Goal: Check status: Check status

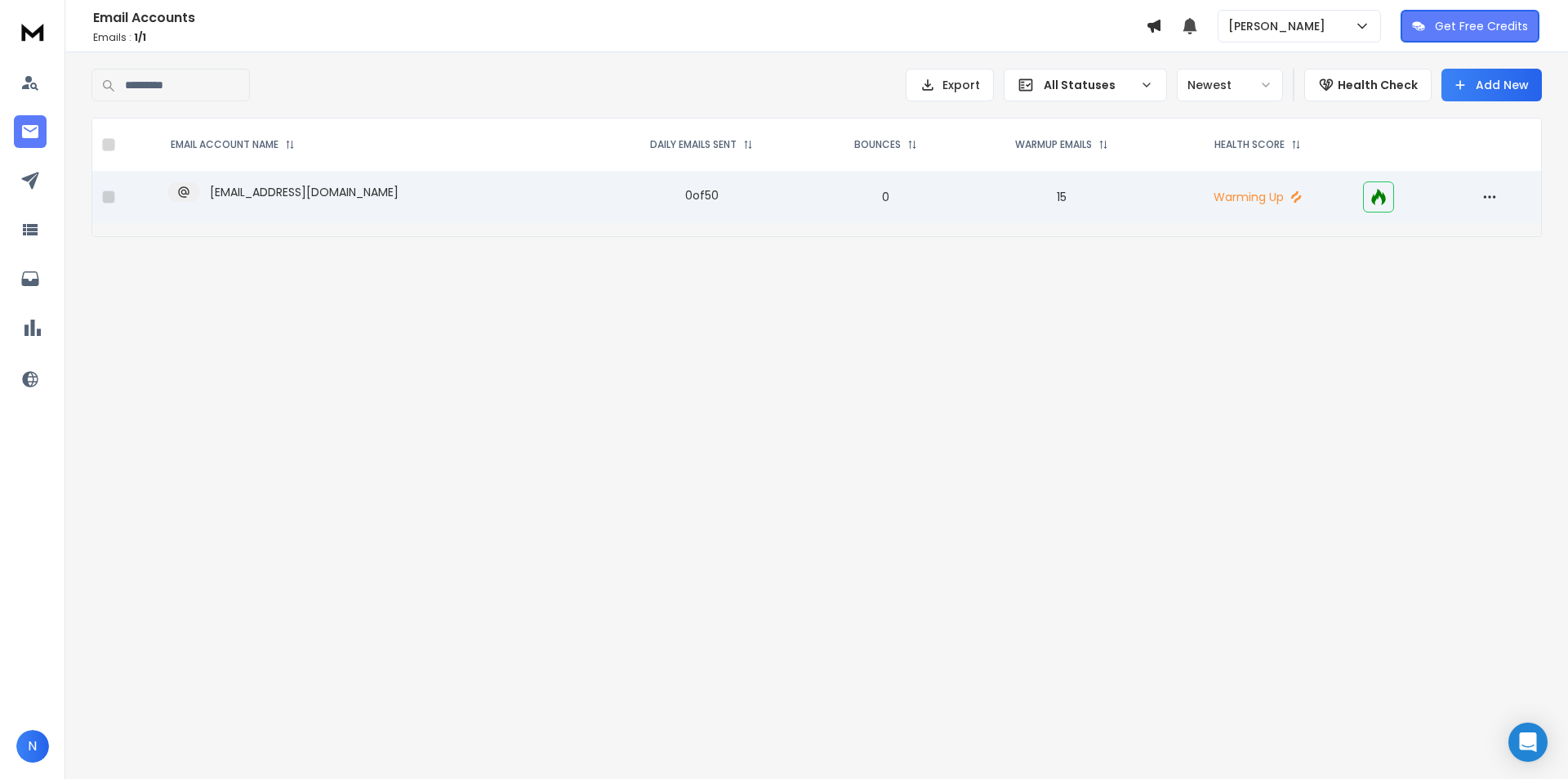
click at [962, 203] on td "15" at bounding box center [1063, 197] width 202 height 52
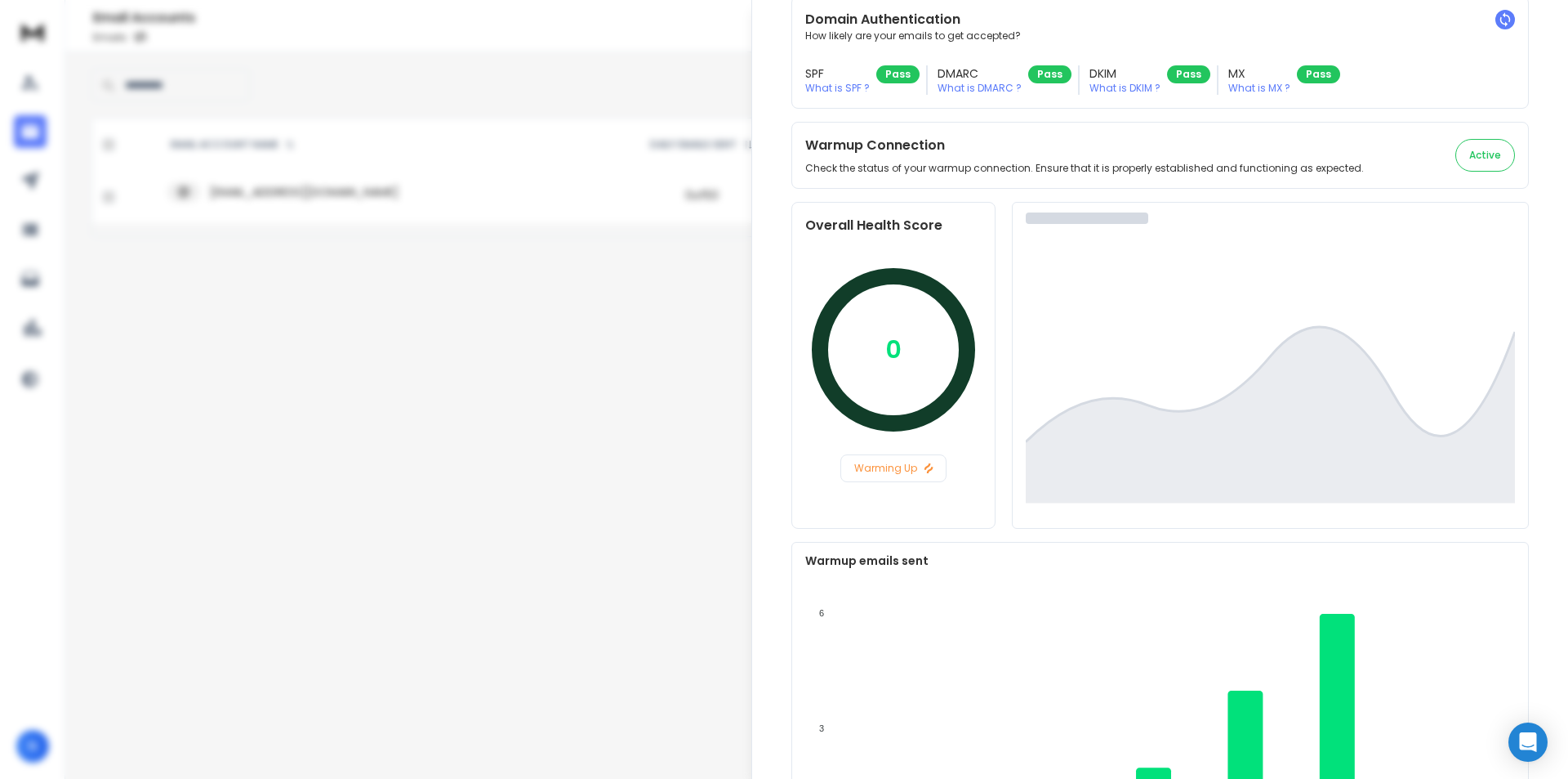
scroll to position [228, 0]
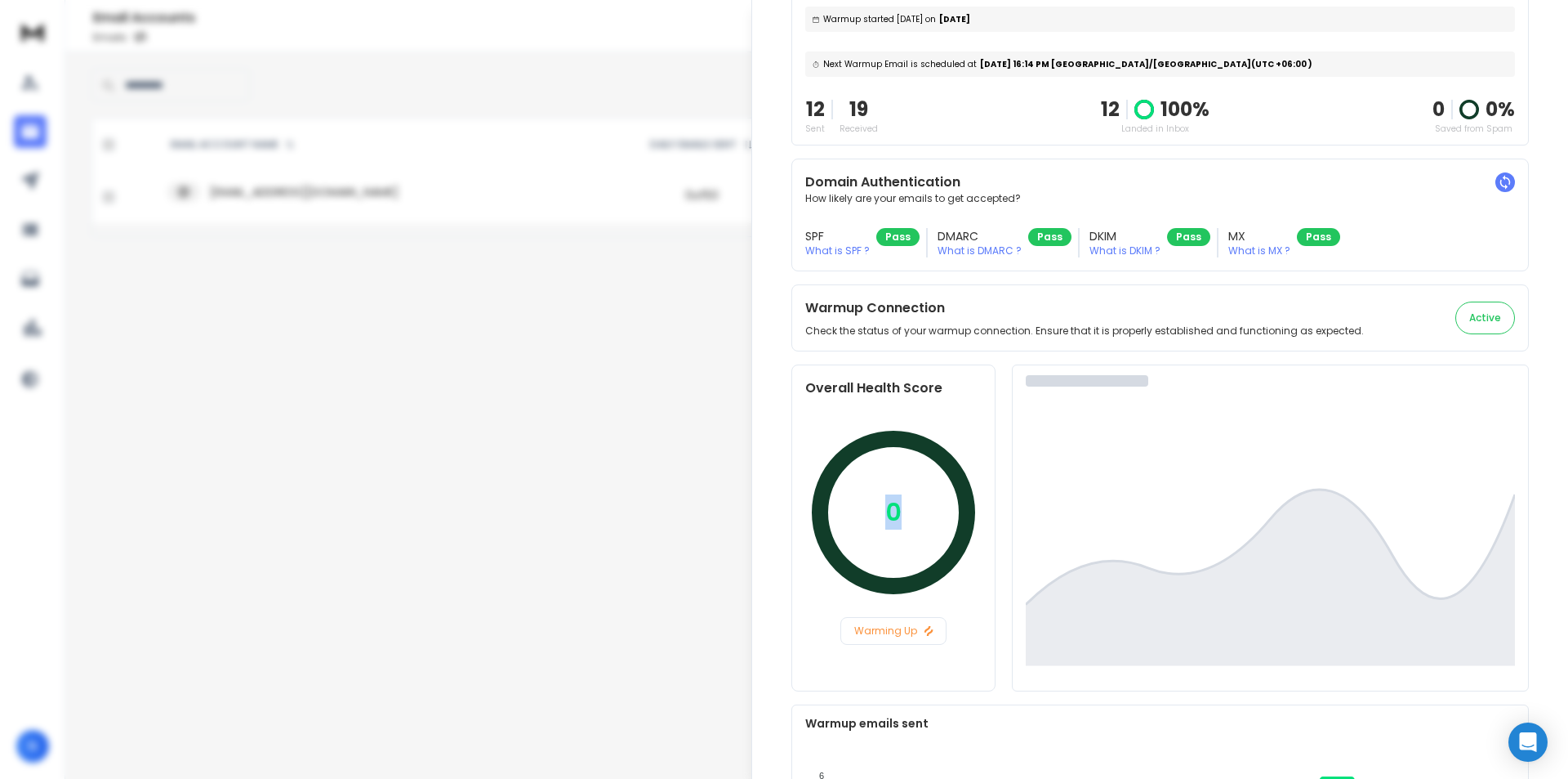
drag, startPoint x: 890, startPoint y: 510, endPoint x: 903, endPoint y: 510, distance: 13.0
type textarea "*"
click at [903, 510] on div "0" at bounding box center [894, 512] width 164 height 164
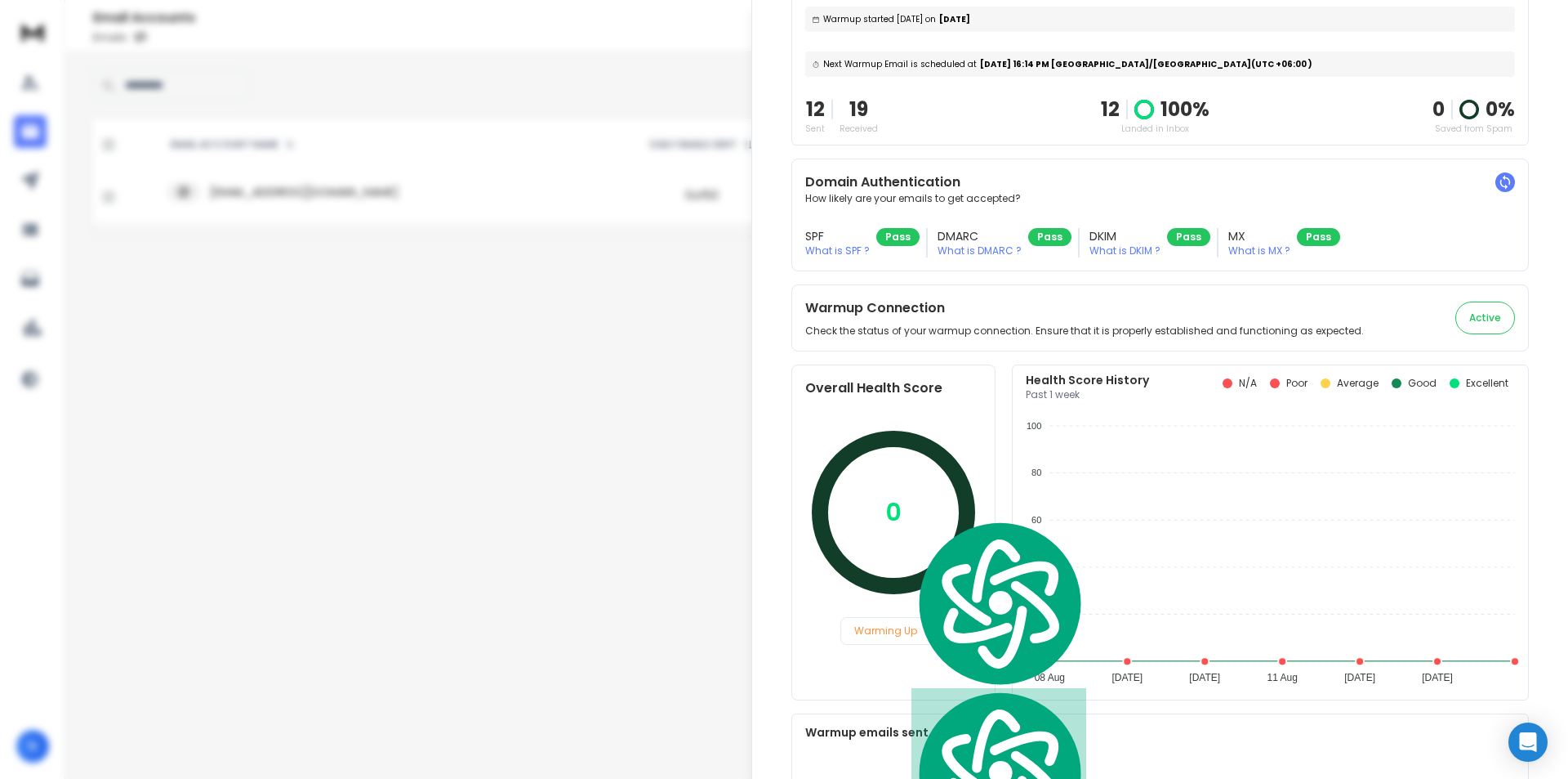
click at [983, 333] on p "Check the status of your warmup connection. Ensure that it is properly establis…" at bounding box center [1084, 330] width 558 height 13
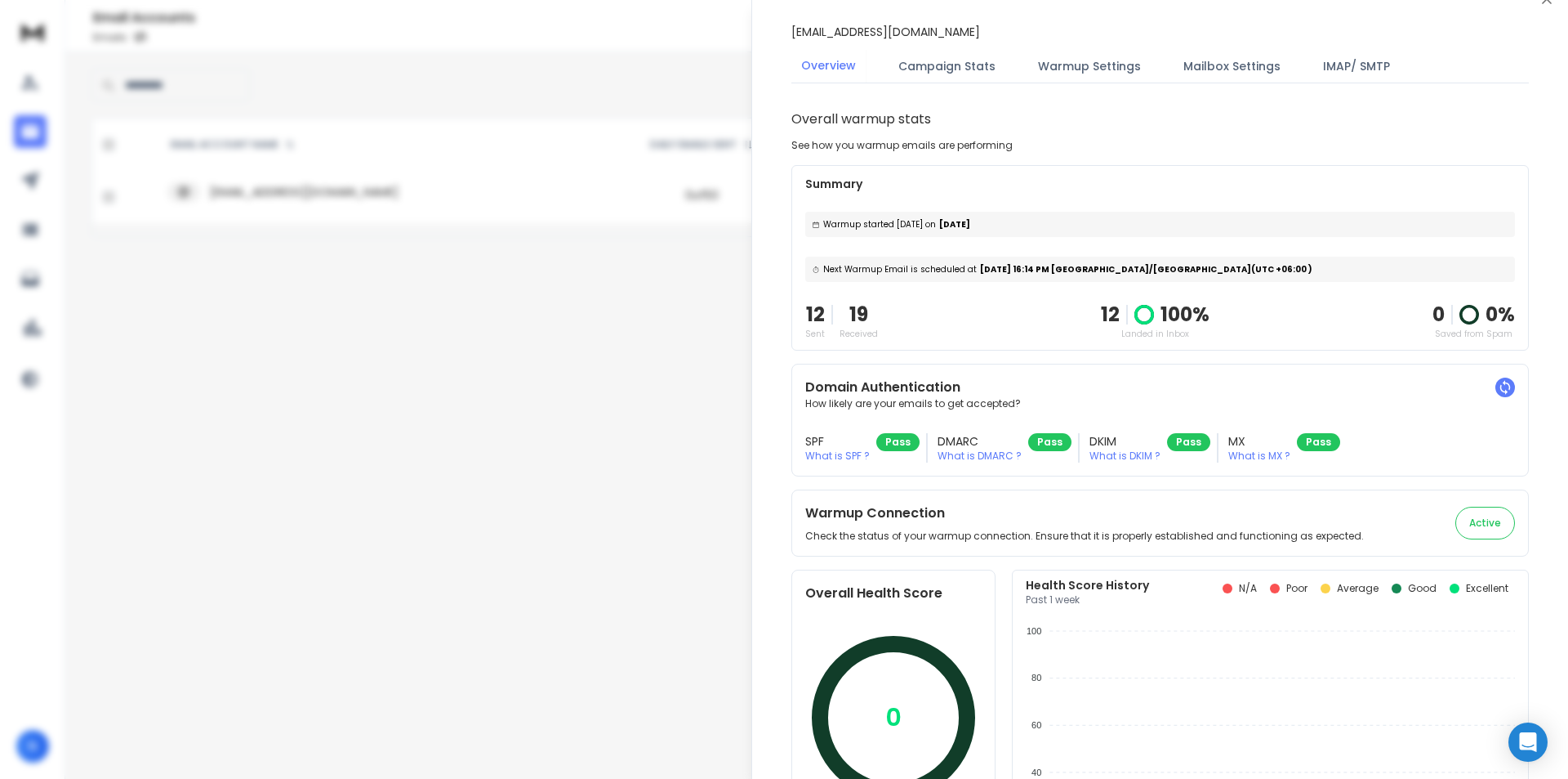
scroll to position [0, 0]
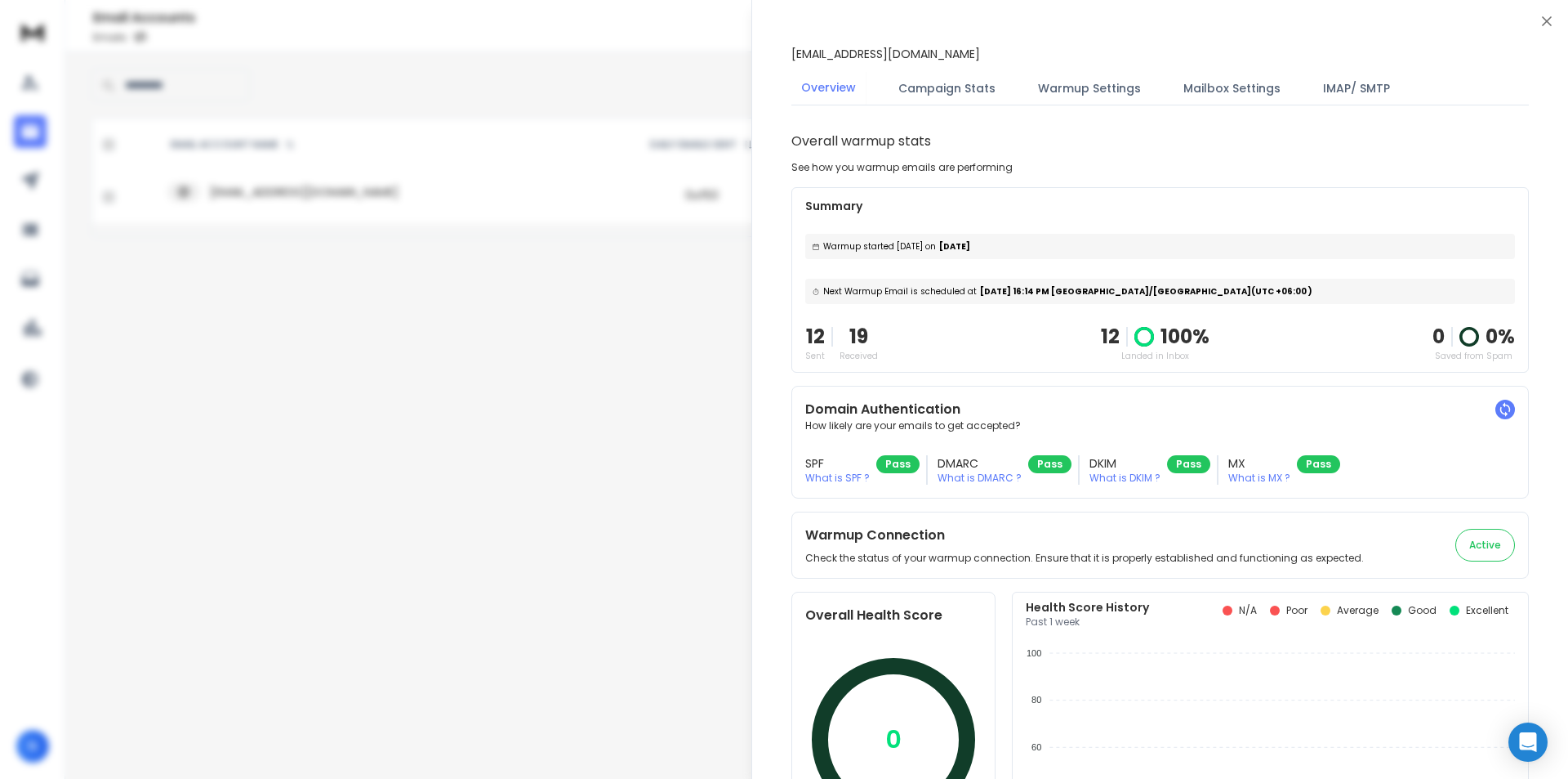
drag, startPoint x: 947, startPoint y: 245, endPoint x: 1018, endPoint y: 244, distance: 71.0
click at [1018, 244] on div "Warmup started [DATE] on [DATE]" at bounding box center [1160, 246] width 710 height 26
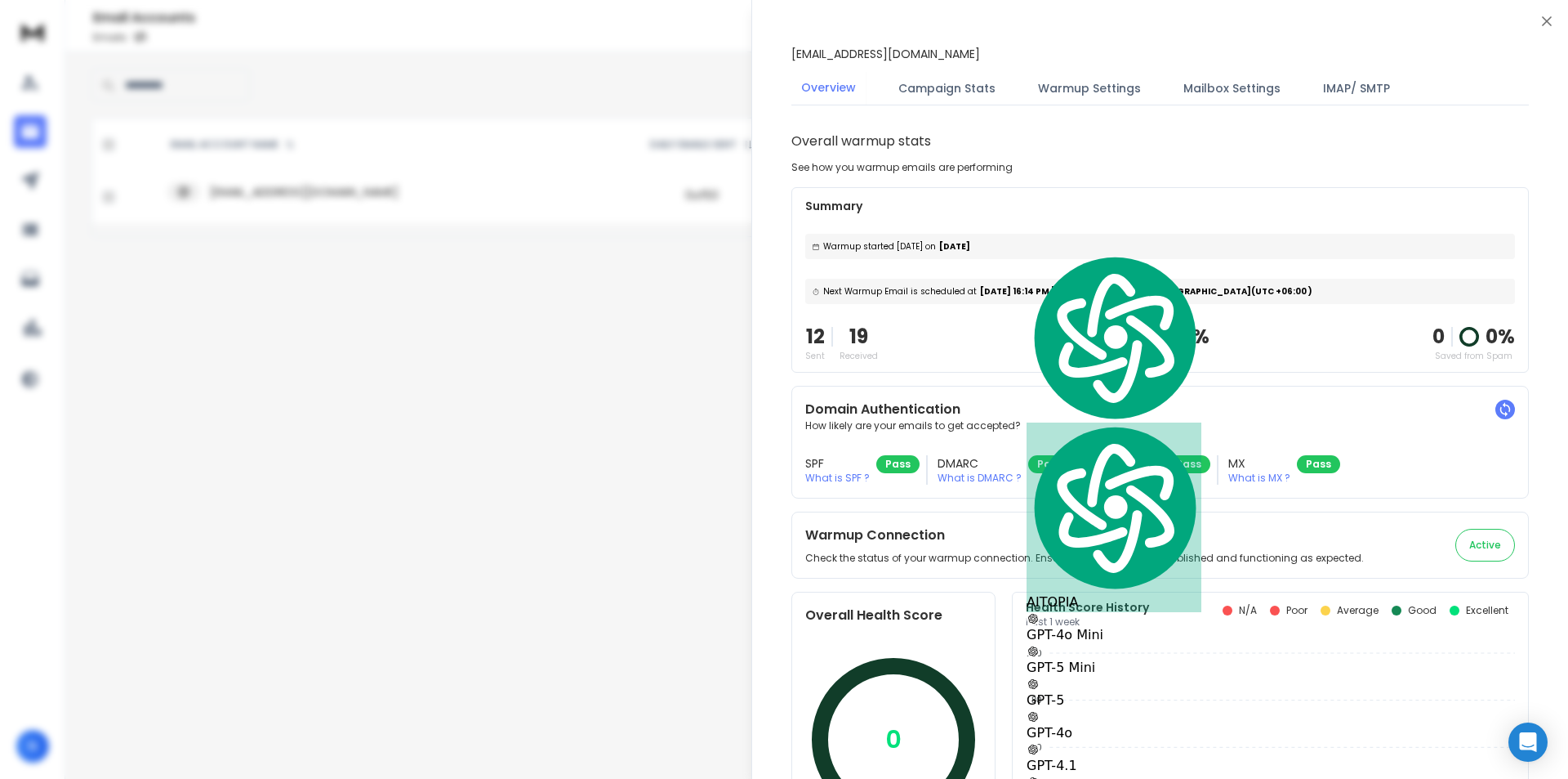
click at [951, 269] on div "Summary Warmup started [DATE] on [DATE] Next Warmup Email is scheduled at [DATE…" at bounding box center [1161, 280] width 738 height 186
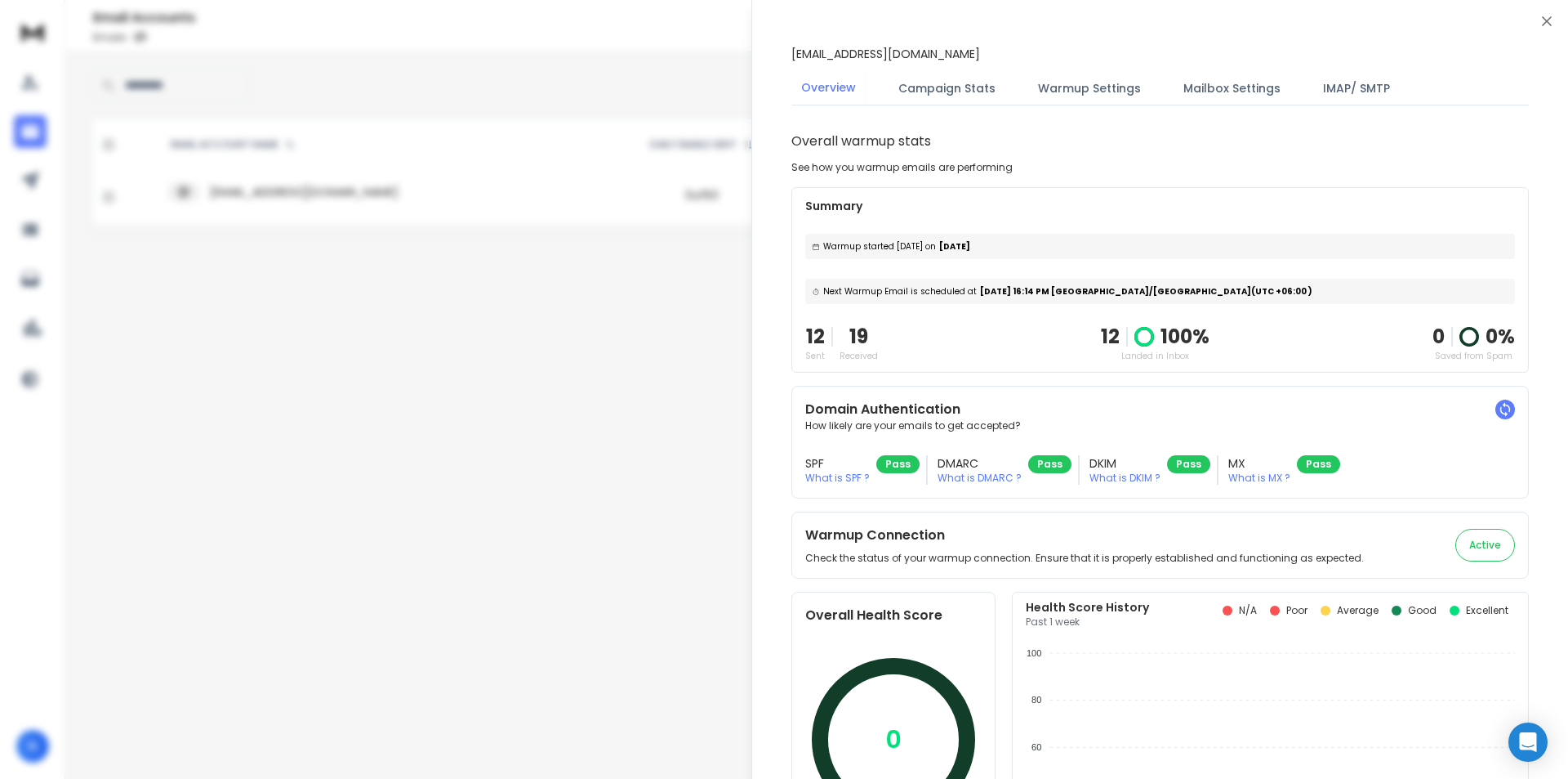
click at [959, 90] on button "Campaign Stats" at bounding box center [947, 88] width 117 height 36
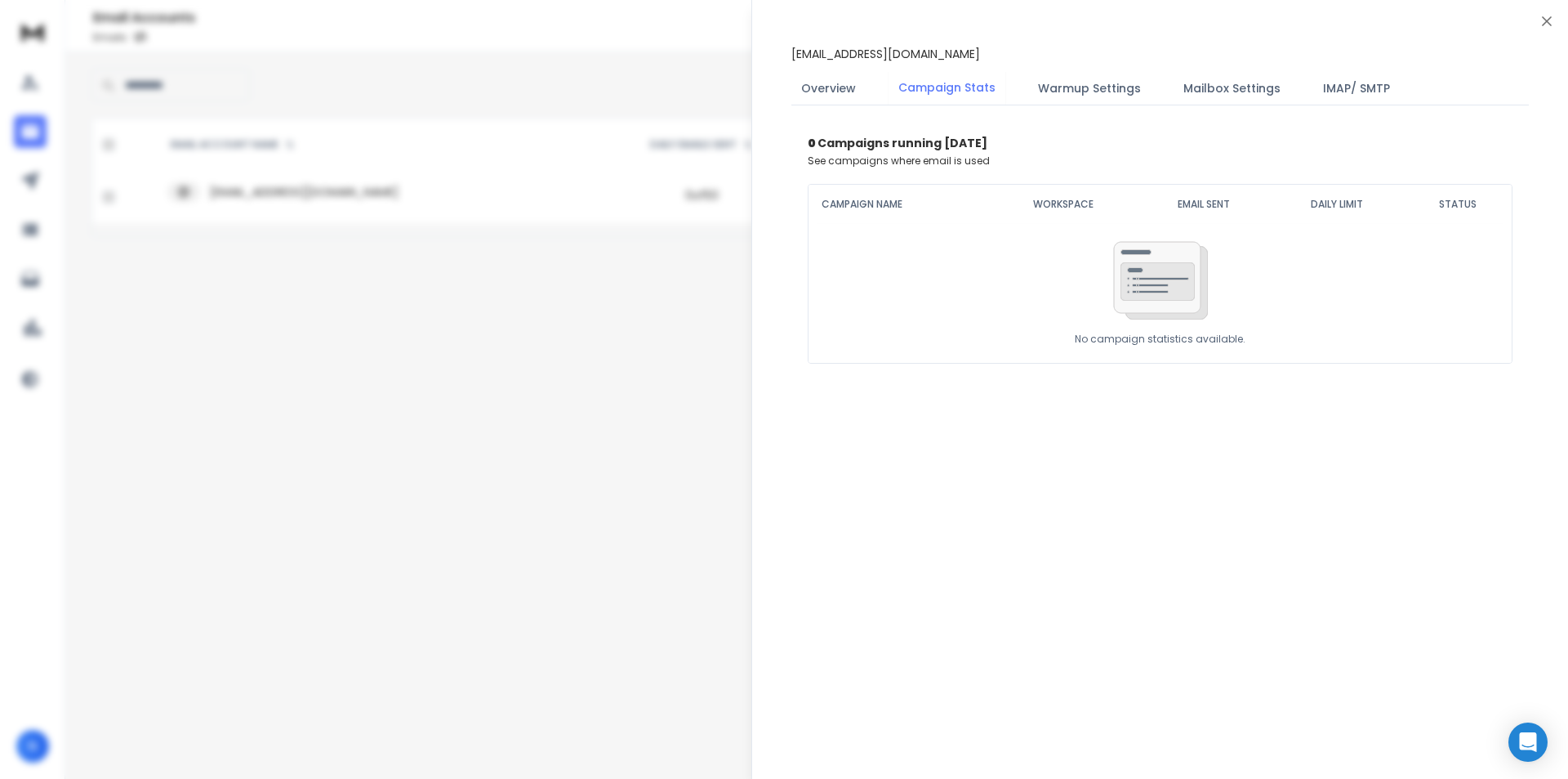
click at [1073, 80] on button "Warmup Settings" at bounding box center [1089, 88] width 122 height 36
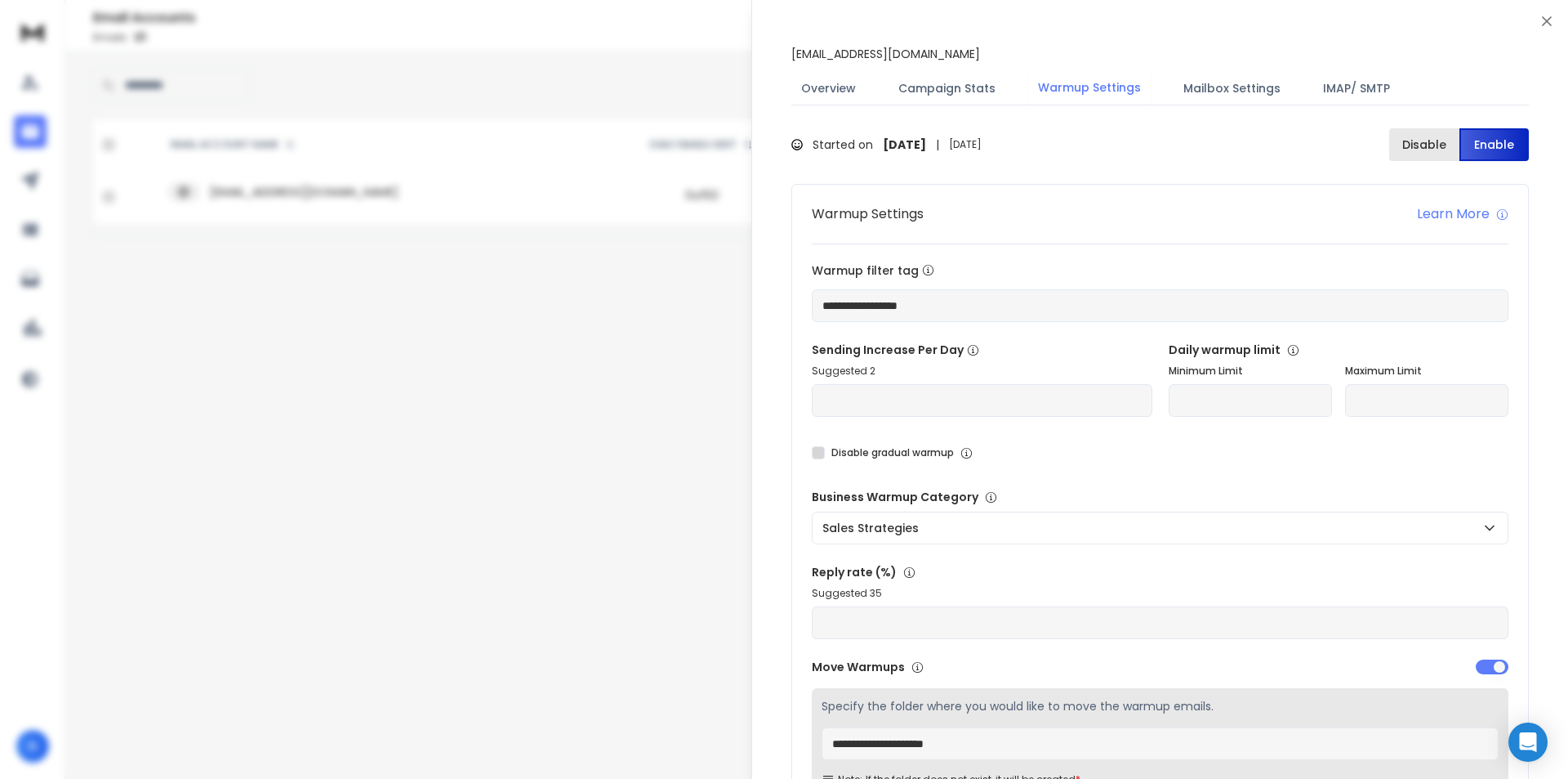
click at [1337, 85] on button "IMAP/ SMTP" at bounding box center [1357, 88] width 87 height 36
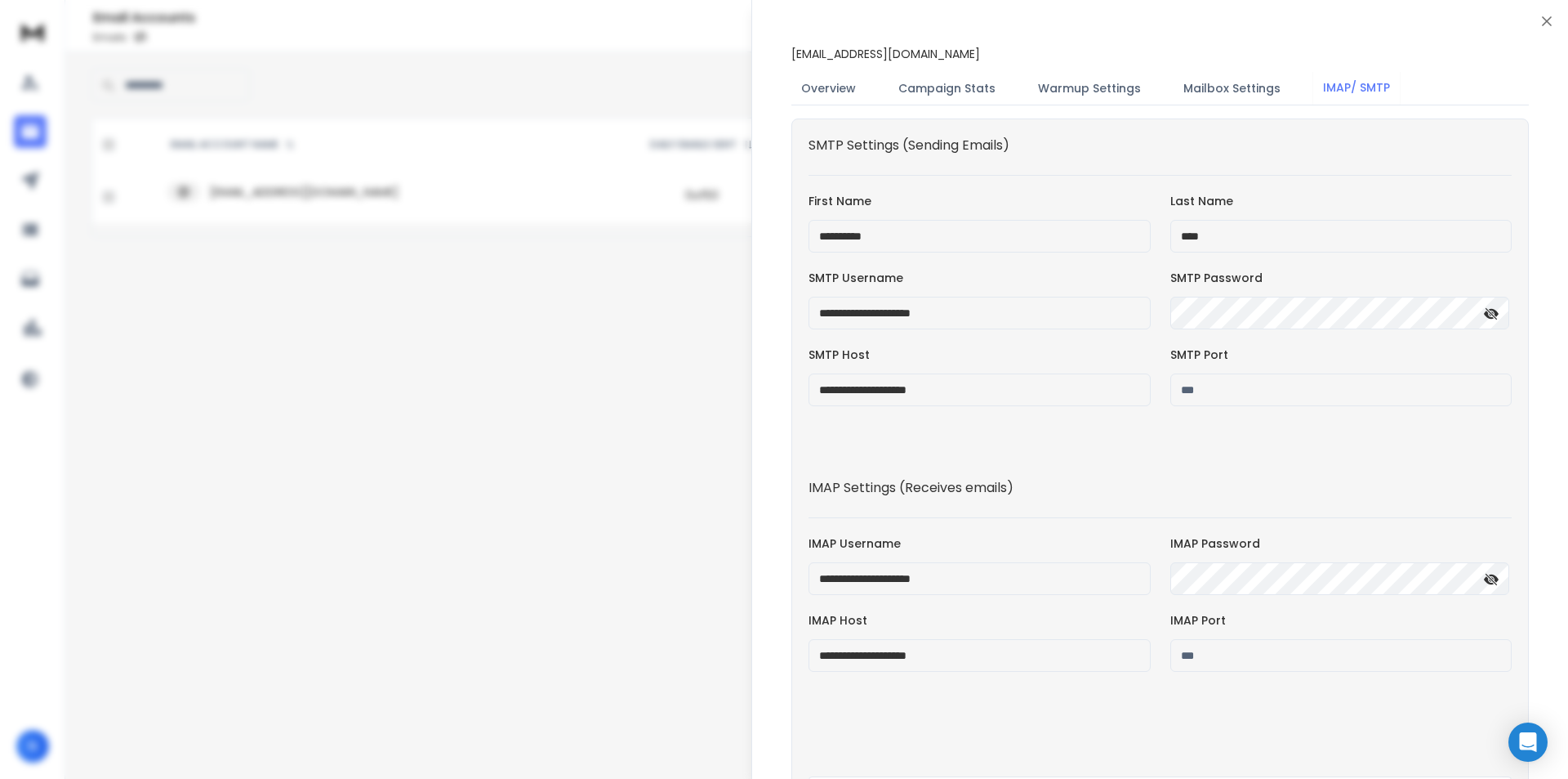
click at [1225, 81] on button "Mailbox Settings" at bounding box center [1233, 88] width 117 height 36
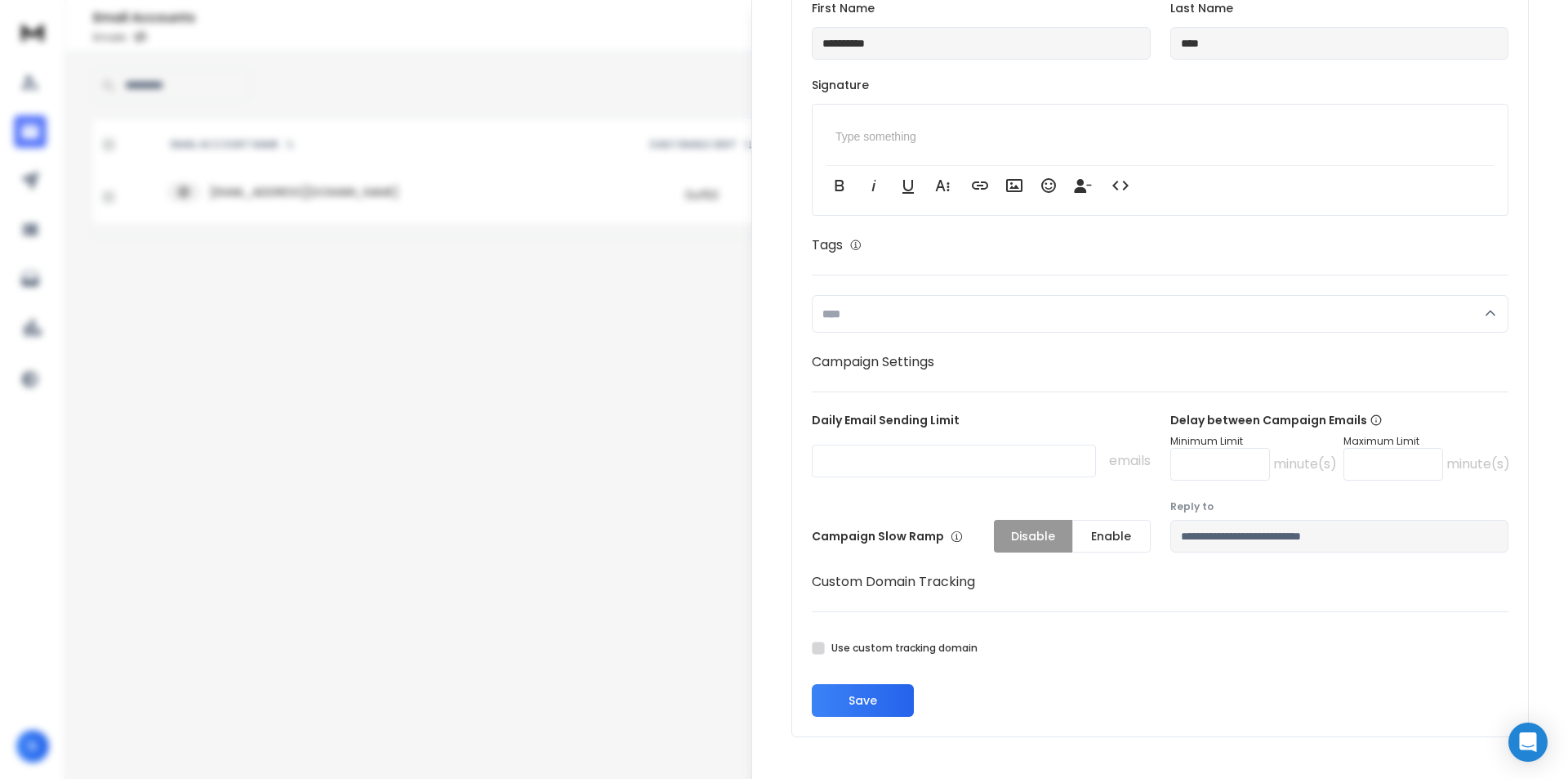
scroll to position [200, 0]
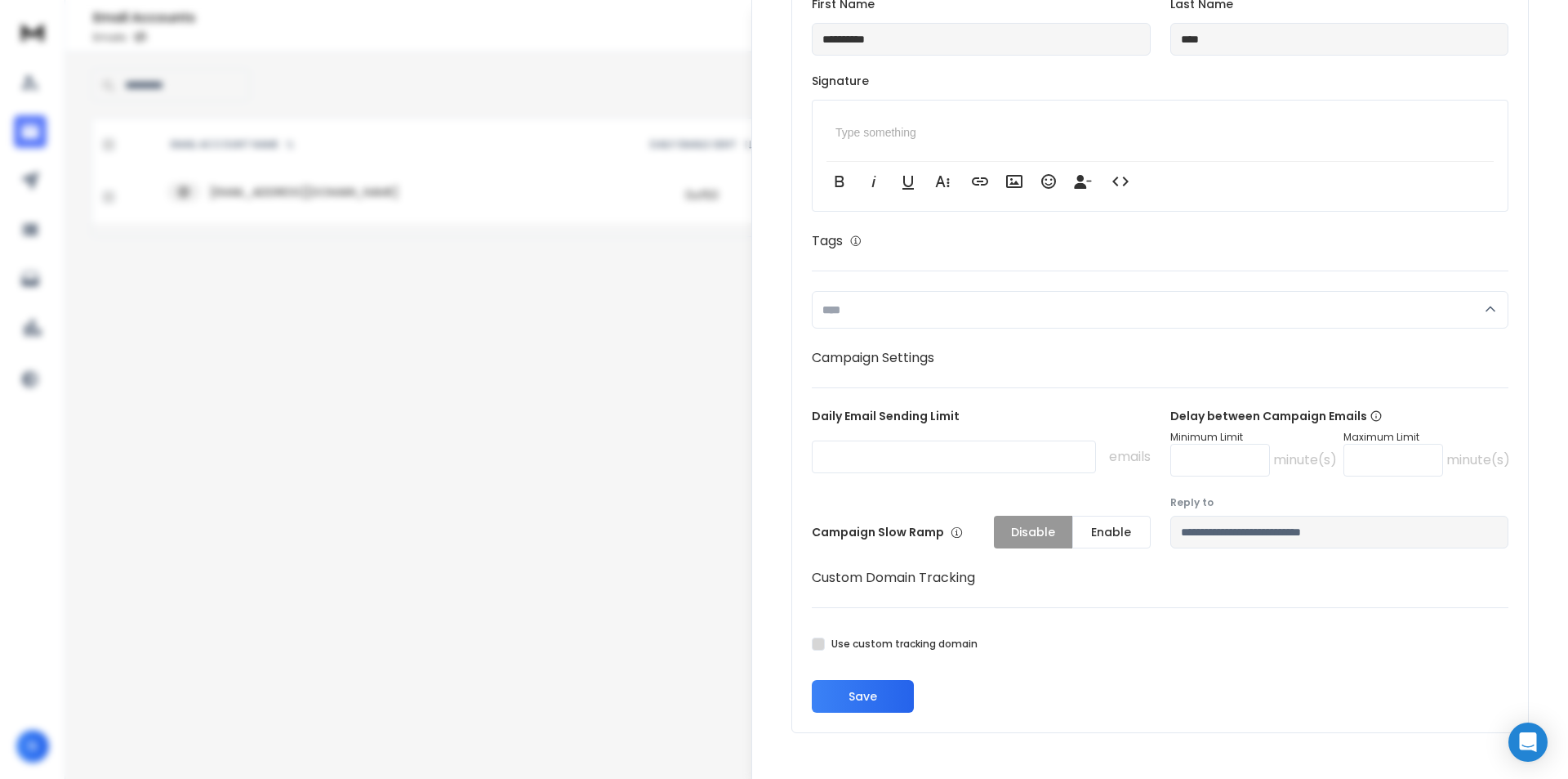
click at [671, 434] on div at bounding box center [784, 390] width 1568 height 779
